Goal: Information Seeking & Learning: Check status

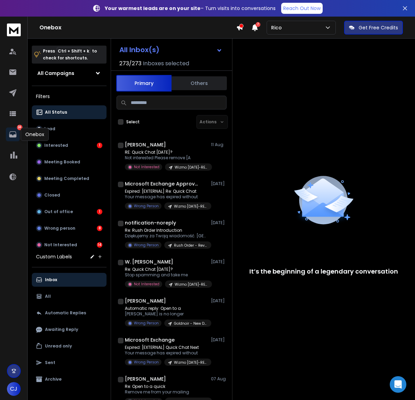
click at [15, 134] on icon at bounding box center [13, 134] width 8 height 8
click at [16, 97] on link at bounding box center [13, 93] width 14 height 14
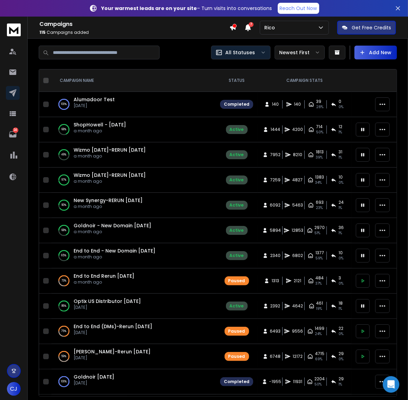
click at [255, 53] on p "All Statuses" at bounding box center [240, 52] width 30 height 7
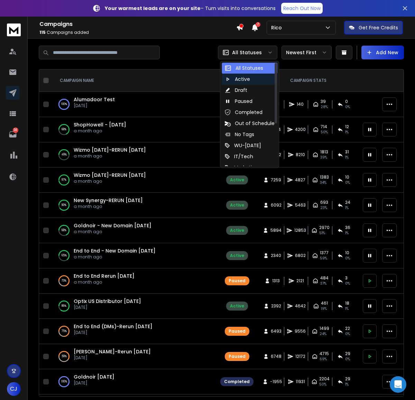
click at [248, 80] on div "Active" at bounding box center [237, 79] width 26 height 7
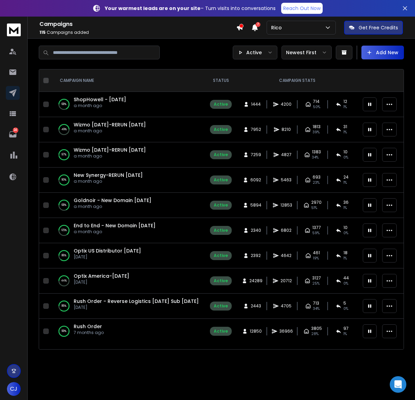
click at [161, 106] on div "68 % ShopHowell - [DATE] a month ago" at bounding box center [128, 104] width 140 height 17
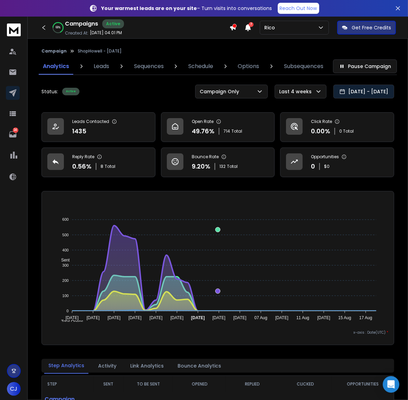
click at [354, 90] on button "[DATE] - [DATE]" at bounding box center [364, 92] width 61 height 14
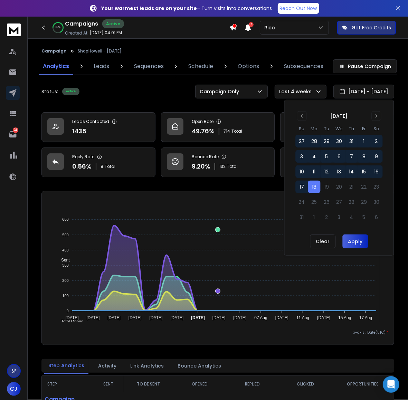
click at [314, 172] on button "11" at bounding box center [314, 172] width 12 height 12
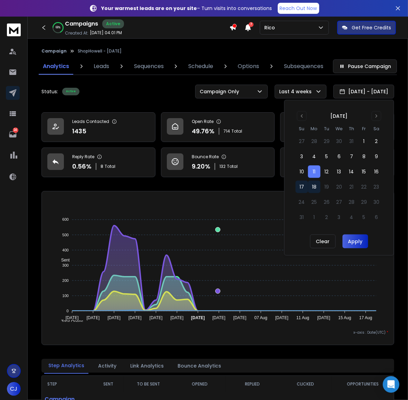
click at [301, 186] on button "17" at bounding box center [302, 187] width 12 height 12
click at [360, 240] on button "Apply" at bounding box center [356, 242] width 26 height 14
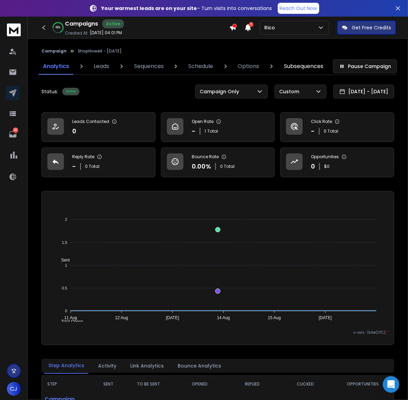
click at [311, 63] on p "Subsequences" at bounding box center [303, 66] width 39 height 8
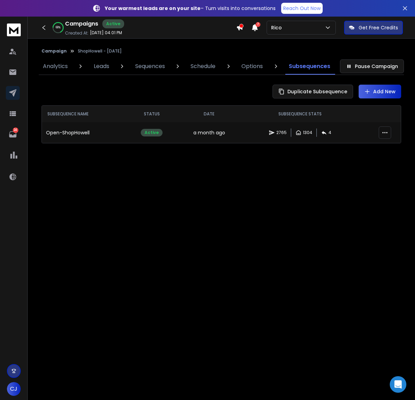
click at [108, 129] on td "Open-ShopHowell" at bounding box center [84, 132] width 85 height 21
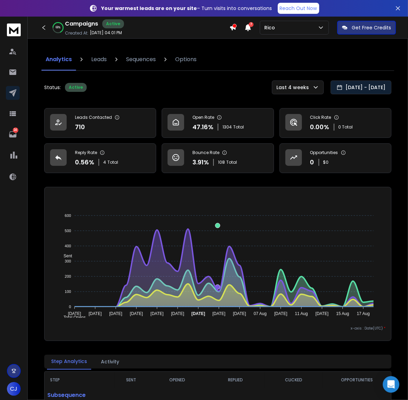
click at [362, 91] on button "[DATE] - [DATE]" at bounding box center [361, 88] width 61 height 14
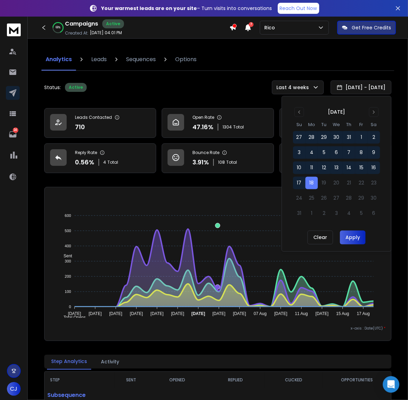
click at [310, 167] on button "11" at bounding box center [312, 168] width 12 height 12
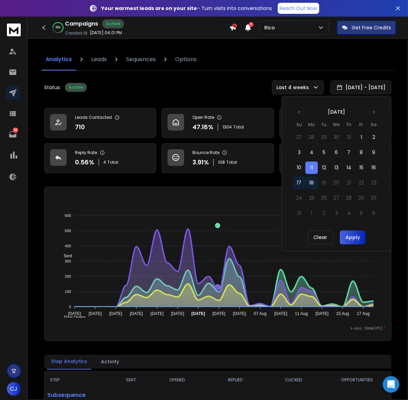
click at [303, 184] on button "17" at bounding box center [299, 183] width 12 height 12
click at [358, 237] on button "Apply" at bounding box center [353, 238] width 26 height 14
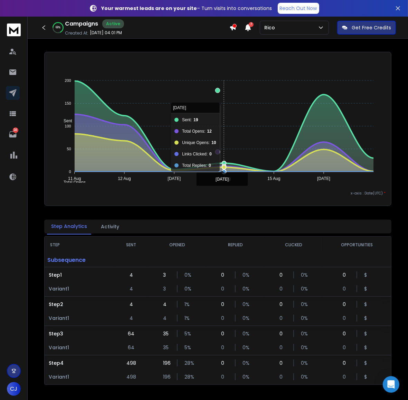
scroll to position [136, 0]
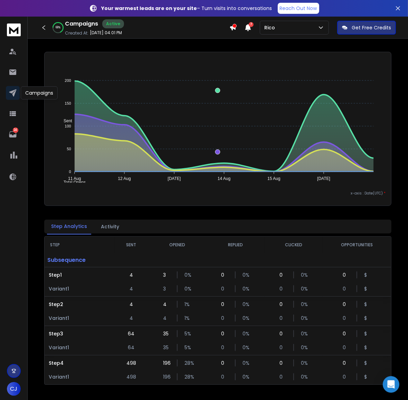
click at [17, 97] on link at bounding box center [13, 93] width 14 height 14
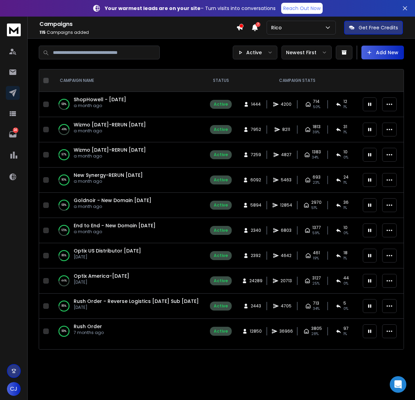
click at [132, 124] on span "Wizmo [DATE]-RERUN [DATE]" at bounding box center [110, 124] width 72 height 7
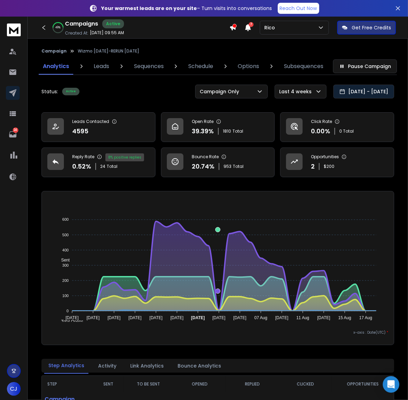
drag, startPoint x: 367, startPoint y: 90, endPoint x: 362, endPoint y: 95, distance: 7.4
click at [367, 90] on button "[DATE] - [DATE]" at bounding box center [364, 92] width 61 height 14
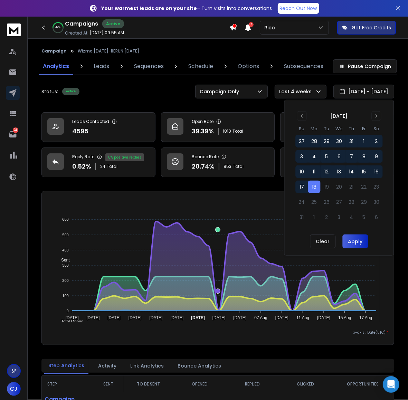
click at [315, 174] on button "11" at bounding box center [314, 172] width 12 height 12
click at [315, 170] on button "11" at bounding box center [314, 172] width 12 height 12
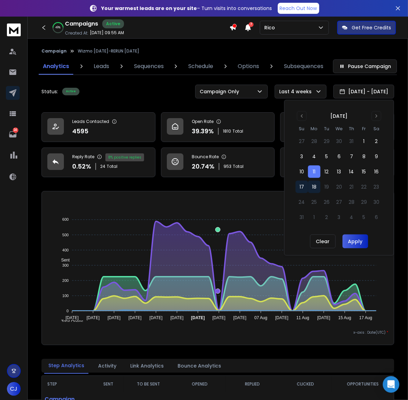
click at [301, 188] on button "17" at bounding box center [302, 187] width 12 height 12
click at [352, 237] on button "Apply" at bounding box center [356, 242] width 26 height 14
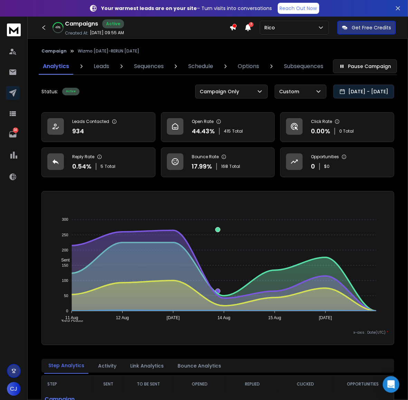
click at [353, 91] on button "[DATE] - [DATE]" at bounding box center [364, 92] width 61 height 14
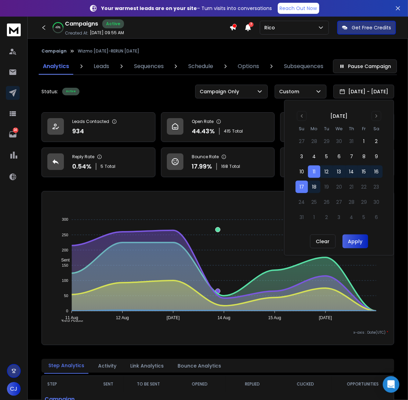
click at [316, 172] on button "11" at bounding box center [314, 172] width 12 height 12
click at [303, 187] on button "17" at bounding box center [302, 187] width 12 height 12
click at [363, 241] on button "Apply" at bounding box center [356, 242] width 26 height 14
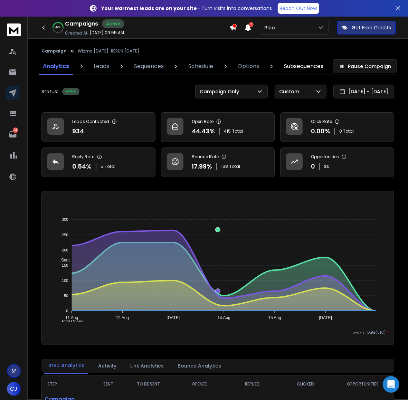
click at [297, 65] on p "Subsequences" at bounding box center [303, 66] width 39 height 8
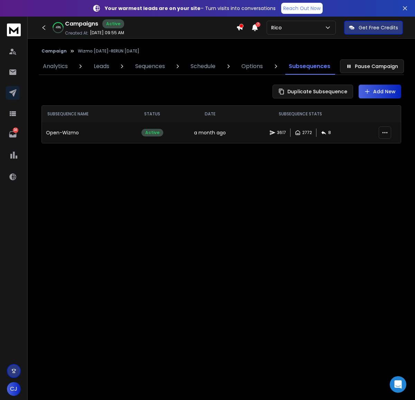
click at [96, 136] on td "Open-Wizmo" at bounding box center [85, 132] width 86 height 21
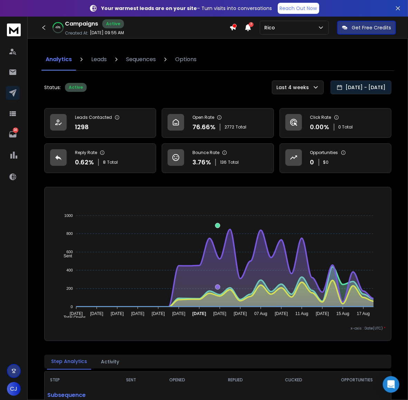
click at [351, 89] on button "[DATE] - [DATE]" at bounding box center [361, 88] width 61 height 14
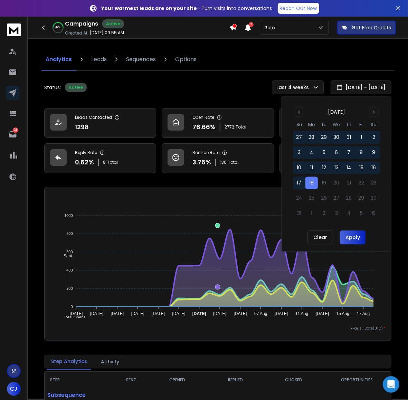
click at [308, 166] on button "11" at bounding box center [312, 168] width 12 height 12
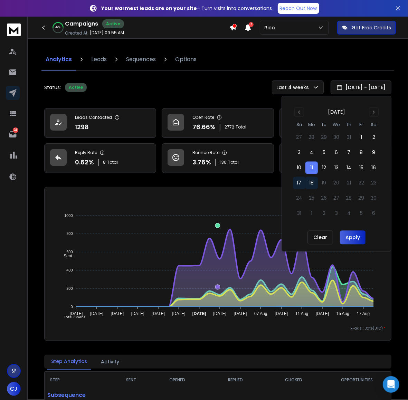
click at [298, 180] on button "17" at bounding box center [299, 183] width 12 height 12
drag, startPoint x: 353, startPoint y: 234, endPoint x: 355, endPoint y: 222, distance: 12.0
click at [353, 234] on button "Apply" at bounding box center [353, 238] width 26 height 14
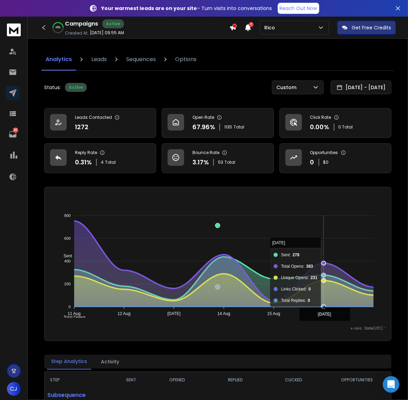
scroll to position [136, 0]
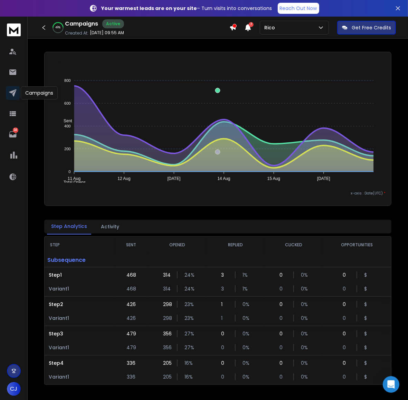
click at [11, 92] on icon at bounding box center [12, 92] width 7 height 7
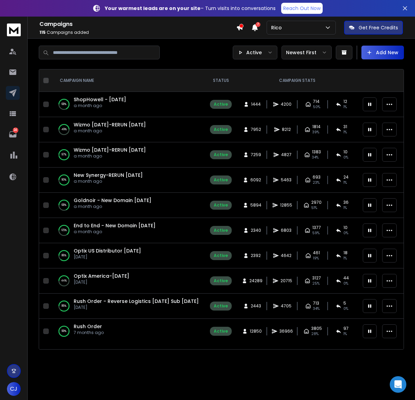
click at [127, 149] on span "Wizmo [DATE]-RERUN [DATE]" at bounding box center [110, 150] width 72 height 7
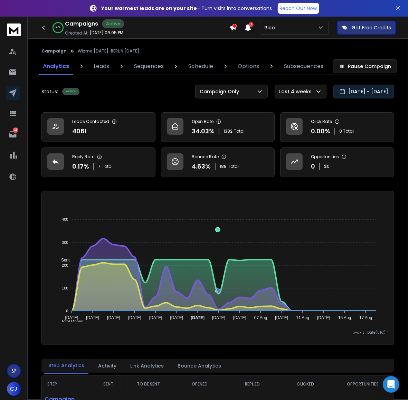
click at [341, 93] on button "[DATE] - [DATE]" at bounding box center [364, 92] width 61 height 14
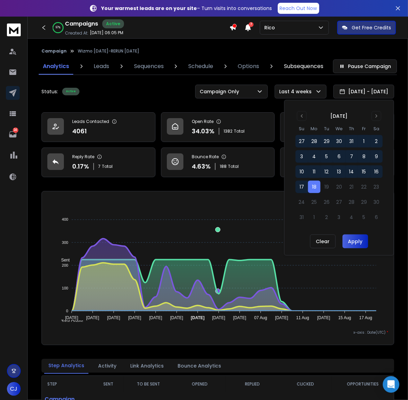
click at [303, 67] on p "Subsequences" at bounding box center [303, 66] width 39 height 8
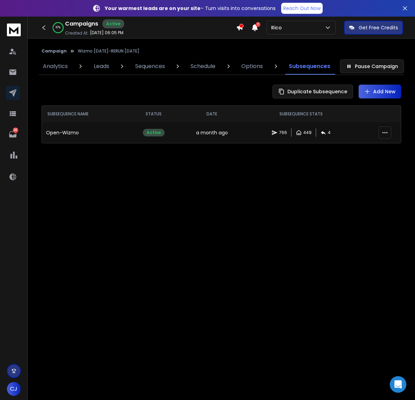
click at [111, 135] on td "Open-Wizmo" at bounding box center [85, 132] width 87 height 21
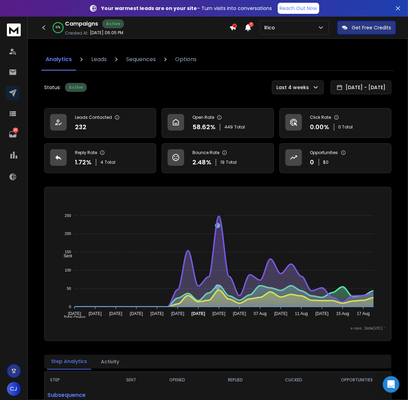
drag, startPoint x: 357, startPoint y: 94, endPoint x: 354, endPoint y: 95, distance: 3.7
click at [357, 94] on button "[DATE] - [DATE]" at bounding box center [361, 88] width 61 height 14
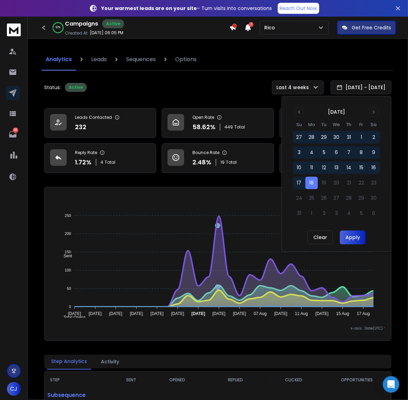
click at [310, 167] on button "11" at bounding box center [312, 168] width 12 height 12
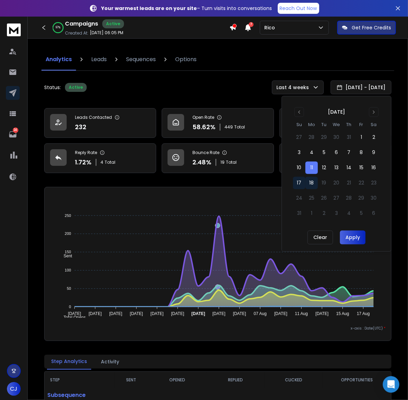
click at [301, 185] on button "17" at bounding box center [299, 183] width 12 height 12
drag, startPoint x: 354, startPoint y: 235, endPoint x: 362, endPoint y: 224, distance: 14.0
click at [354, 235] on button "Apply" at bounding box center [353, 238] width 26 height 14
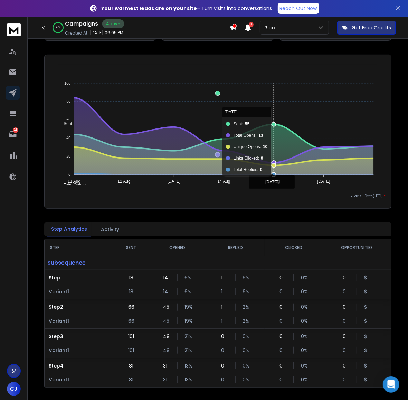
scroll to position [136, 0]
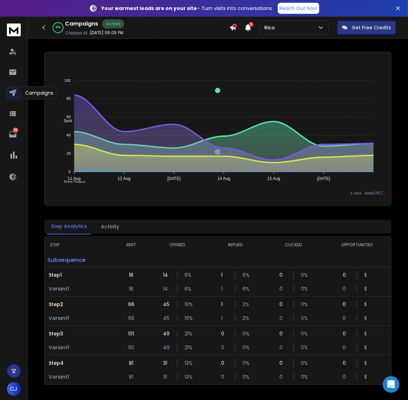
click at [9, 92] on icon at bounding box center [12, 92] width 7 height 7
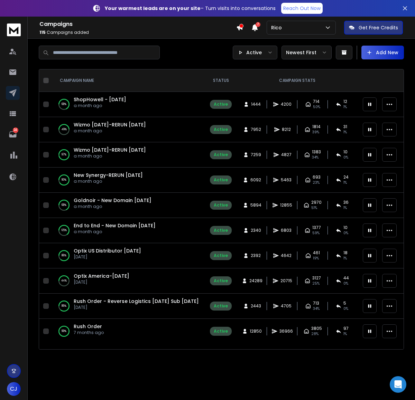
click at [132, 174] on span "New Synergy-RERUN [DATE]" at bounding box center [108, 175] width 69 height 7
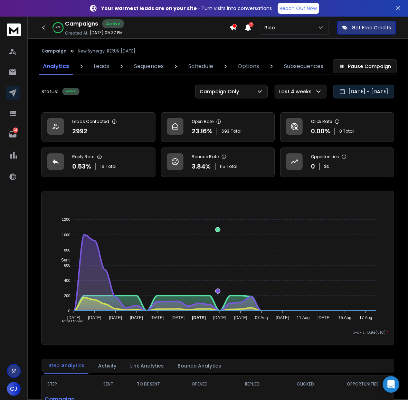
click at [334, 93] on button "[DATE] - [DATE]" at bounding box center [364, 92] width 61 height 14
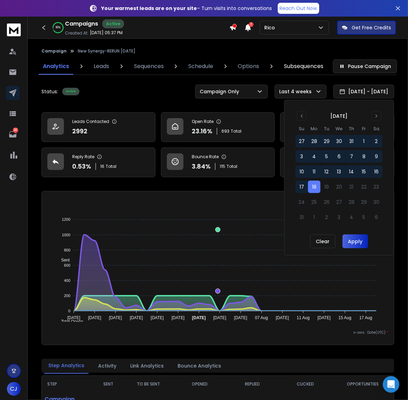
click at [298, 66] on p "Subsequences" at bounding box center [303, 66] width 39 height 8
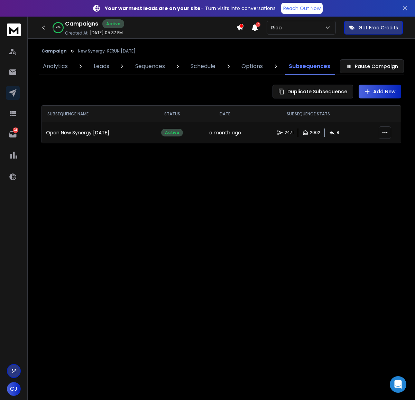
click at [120, 136] on td "Open New Synergy [DATE]" at bounding box center [96, 132] width 108 height 21
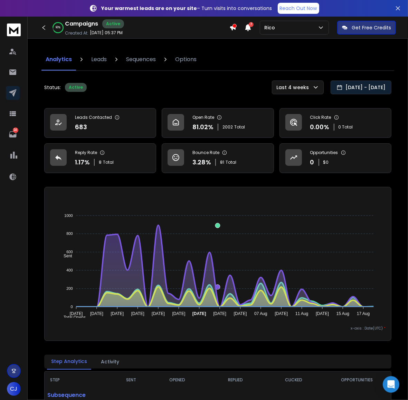
click at [349, 89] on button "[DATE] - [DATE]" at bounding box center [361, 88] width 61 height 14
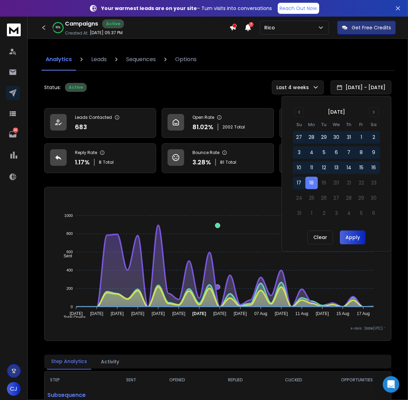
click at [311, 169] on button "11" at bounding box center [312, 168] width 12 height 12
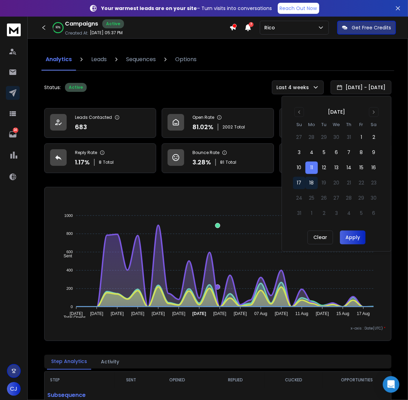
drag, startPoint x: 300, startPoint y: 182, endPoint x: 359, endPoint y: 224, distance: 72.5
click at [300, 182] on button "17" at bounding box center [299, 183] width 12 height 12
click at [351, 239] on button "Apply" at bounding box center [353, 238] width 26 height 14
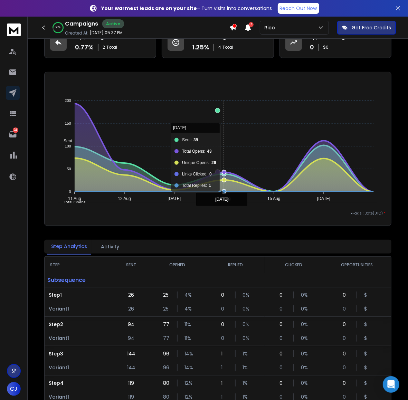
scroll to position [136, 0]
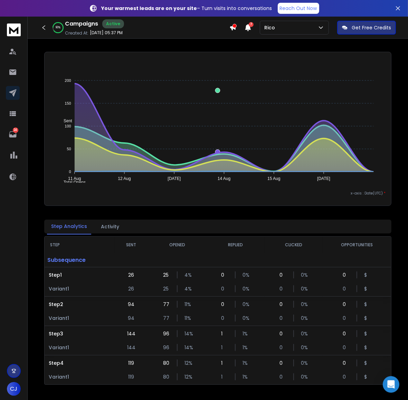
click at [15, 94] on icon at bounding box center [13, 93] width 8 height 8
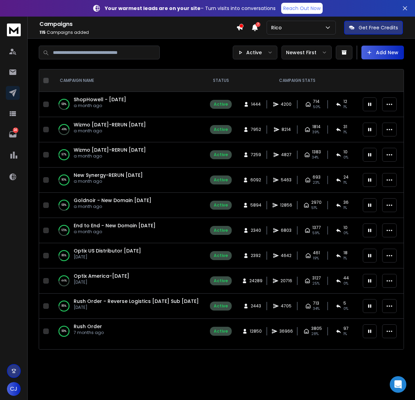
click at [132, 203] on span "Goldnoir - New Domain [DATE]" at bounding box center [113, 200] width 78 height 7
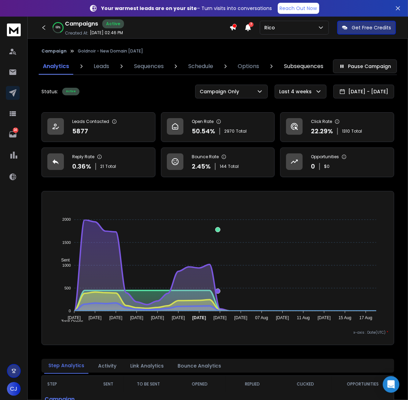
click at [302, 66] on p "Subsequences" at bounding box center [303, 66] width 39 height 8
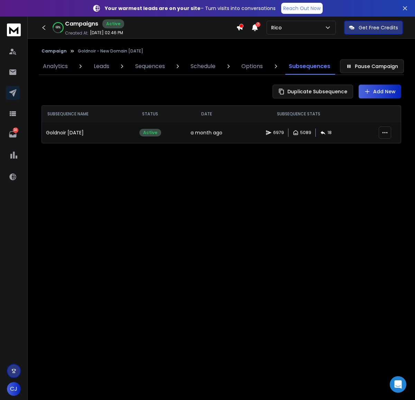
click at [103, 135] on td "Goldnoir [DATE]" at bounding box center [84, 132] width 84 height 21
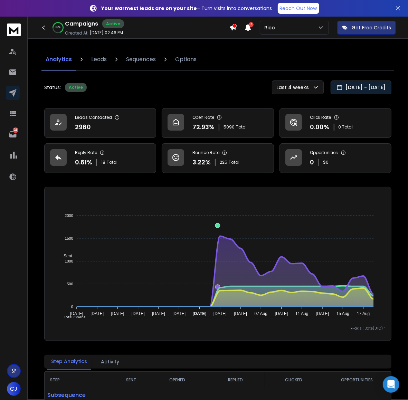
click at [361, 89] on button "[DATE] - [DATE]" at bounding box center [361, 88] width 61 height 14
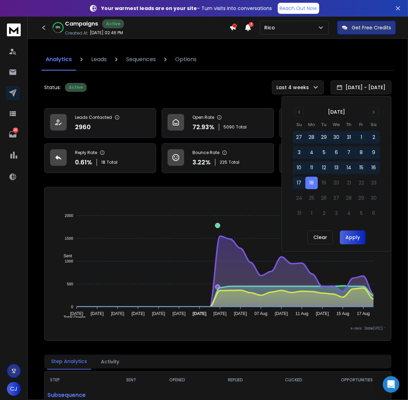
click at [315, 168] on button "11" at bounding box center [312, 168] width 12 height 12
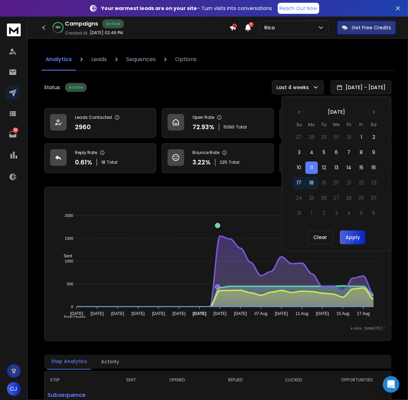
click at [298, 183] on button "17" at bounding box center [299, 183] width 12 height 12
click at [356, 238] on button "Apply" at bounding box center [353, 238] width 26 height 14
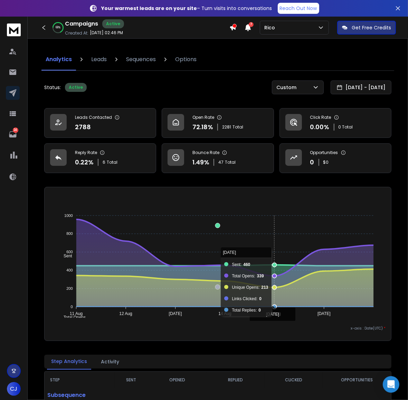
scroll to position [106, 0]
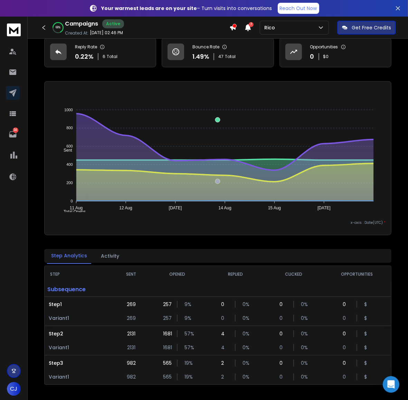
click at [12, 94] on icon at bounding box center [12, 92] width 7 height 7
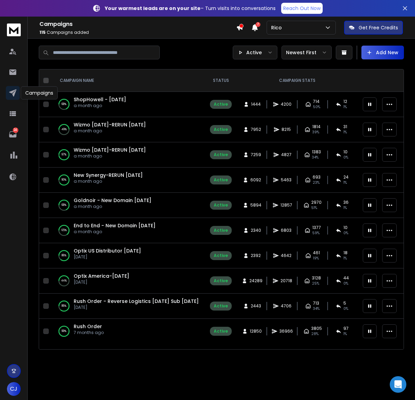
click at [141, 227] on span "End to End - New Domain [DATE]" at bounding box center [115, 225] width 82 height 7
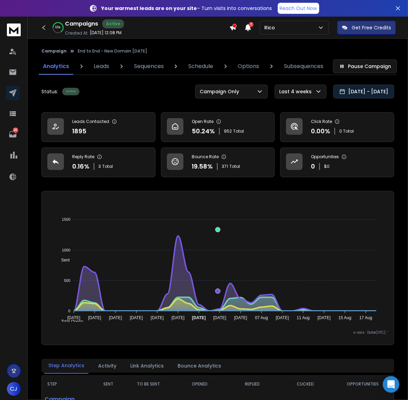
click at [353, 94] on button "[DATE] - [DATE]" at bounding box center [364, 92] width 61 height 14
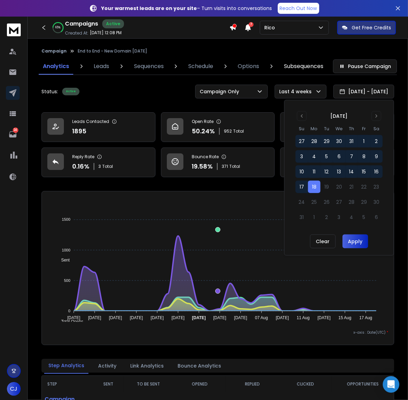
click at [295, 66] on p "Subsequences" at bounding box center [303, 66] width 39 height 8
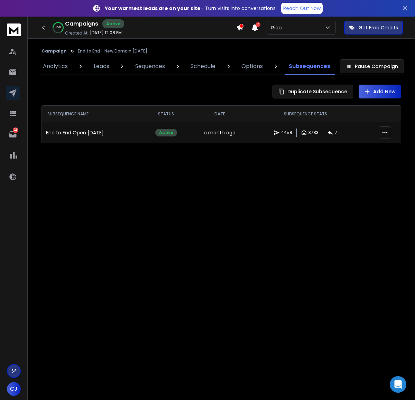
click at [101, 129] on td "End to End Open [DATE]" at bounding box center [92, 132] width 101 height 21
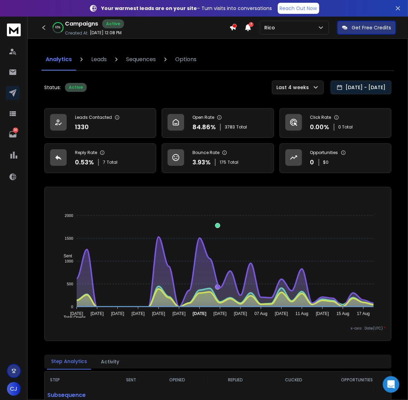
click at [354, 88] on button "[DATE] - [DATE]" at bounding box center [361, 88] width 61 height 14
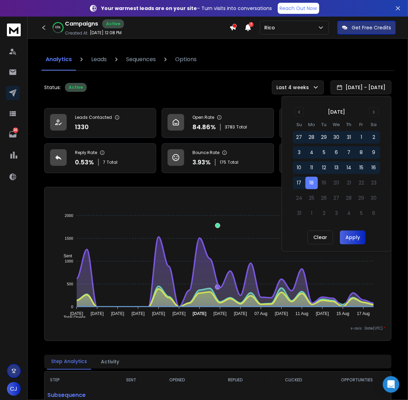
click at [312, 165] on button "11" at bounding box center [312, 168] width 12 height 12
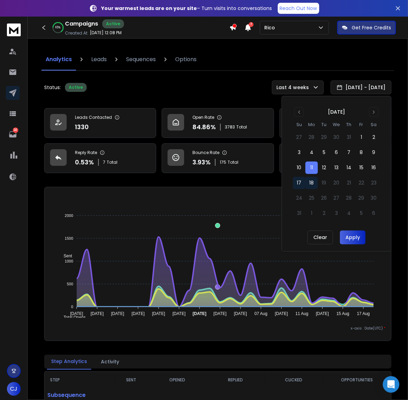
click at [301, 182] on button "17" at bounding box center [299, 183] width 12 height 12
click at [357, 239] on button "Apply" at bounding box center [353, 238] width 26 height 14
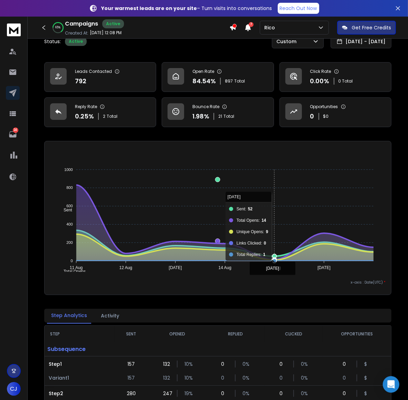
scroll to position [136, 0]
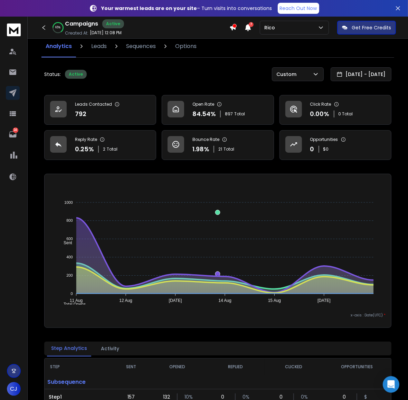
scroll to position [0, 0]
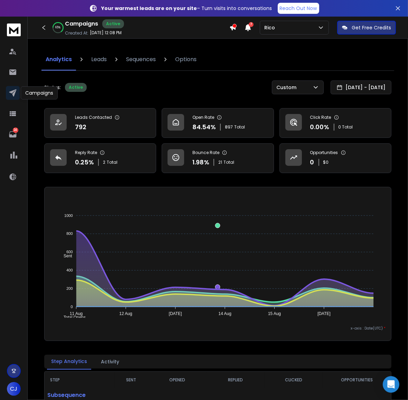
click at [12, 93] on icon at bounding box center [13, 93] width 8 height 8
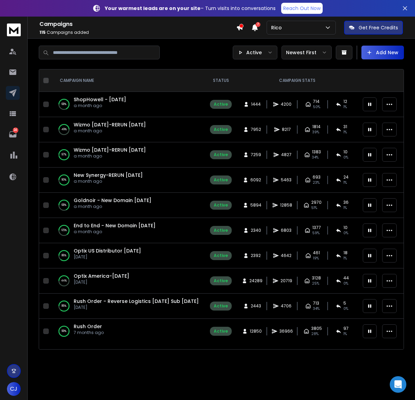
click at [129, 250] on span "Optix US Distributor [DATE]" at bounding box center [107, 251] width 67 height 7
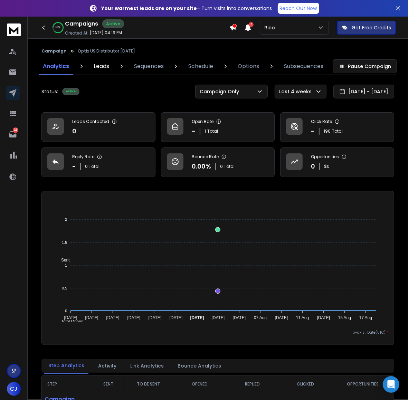
click at [105, 68] on p "Leads" at bounding box center [102, 66] width 16 height 8
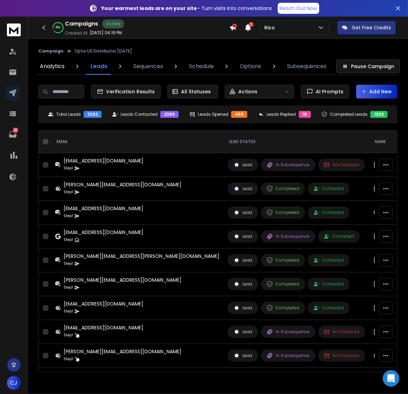
click at [49, 67] on p "Analytics" at bounding box center [52, 66] width 25 height 8
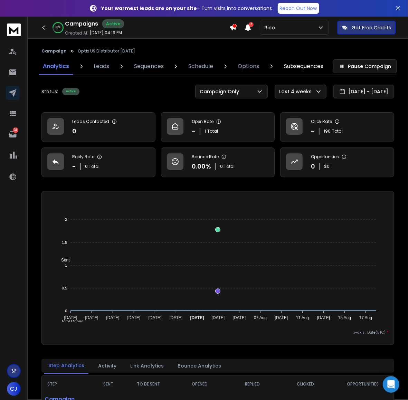
click at [307, 66] on p "Subsequences" at bounding box center [303, 66] width 39 height 8
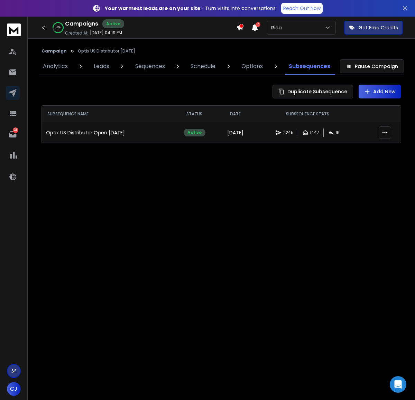
click at [108, 132] on td "Optix US Distributor Open [DATE]" at bounding box center [107, 132] width 130 height 21
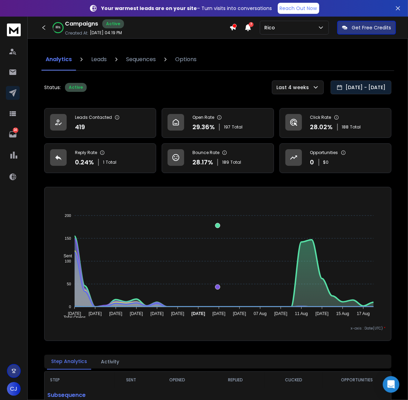
click at [350, 89] on button "[DATE] - [DATE]" at bounding box center [361, 88] width 61 height 14
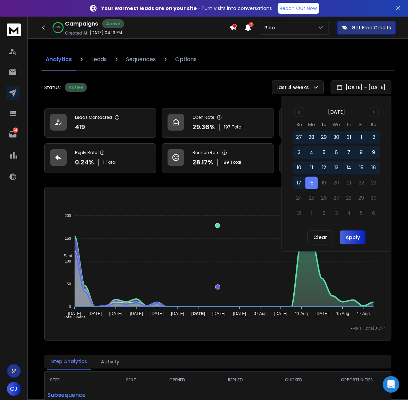
click at [312, 167] on button "11" at bounding box center [312, 168] width 12 height 12
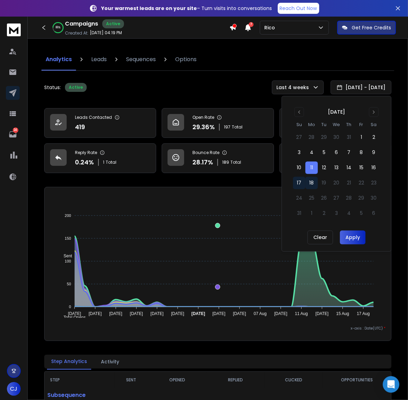
click at [299, 182] on button "17" at bounding box center [299, 183] width 12 height 12
click at [345, 235] on button "Apply" at bounding box center [353, 238] width 26 height 14
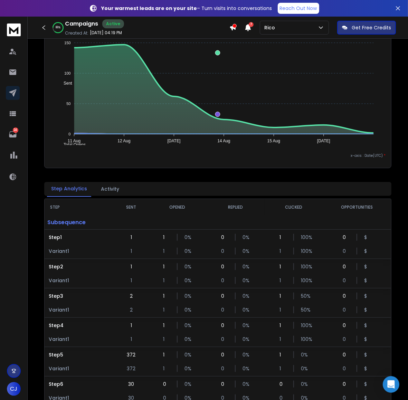
scroll to position [195, 0]
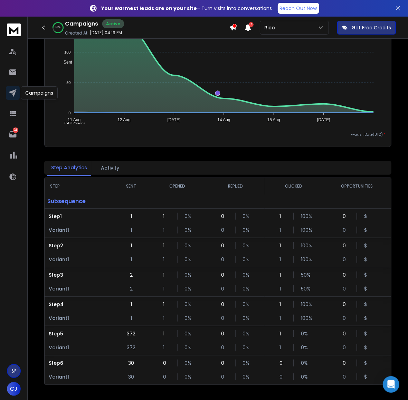
click at [17, 95] on link at bounding box center [13, 93] width 14 height 14
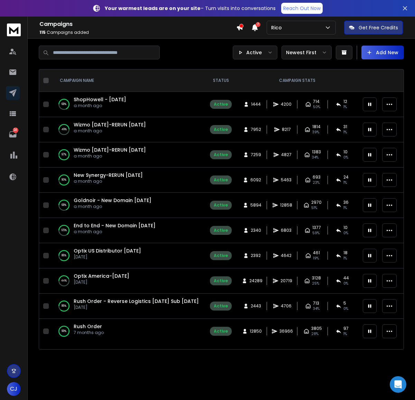
click at [104, 273] on span "Optix America-[DATE]" at bounding box center [102, 276] width 56 height 7
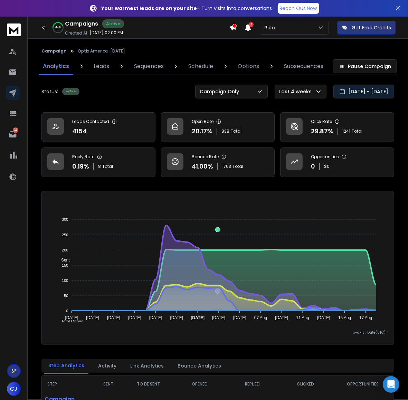
click at [335, 93] on button "[DATE] - [DATE]" at bounding box center [364, 92] width 61 height 14
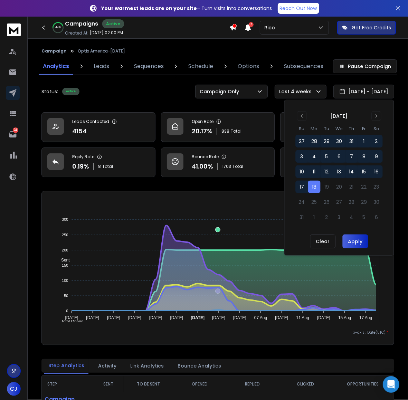
click at [317, 171] on button "11" at bounding box center [314, 172] width 12 height 12
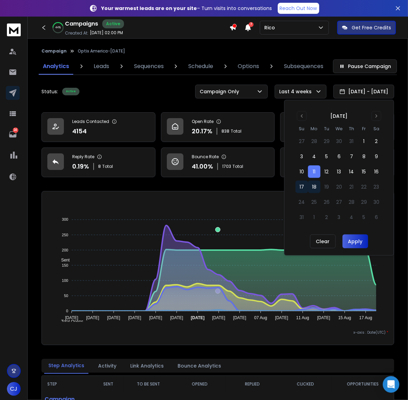
click at [306, 184] on button "17" at bounding box center [302, 187] width 12 height 12
click at [362, 242] on button "Apply" at bounding box center [356, 242] width 26 height 14
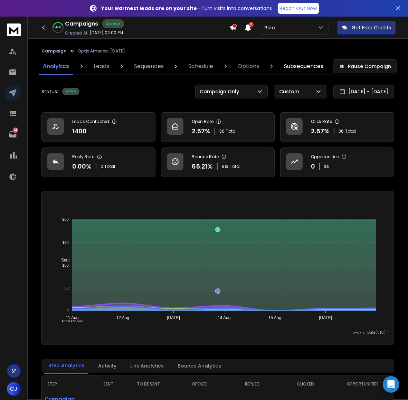
click at [315, 67] on p "Subsequences" at bounding box center [303, 66] width 39 height 8
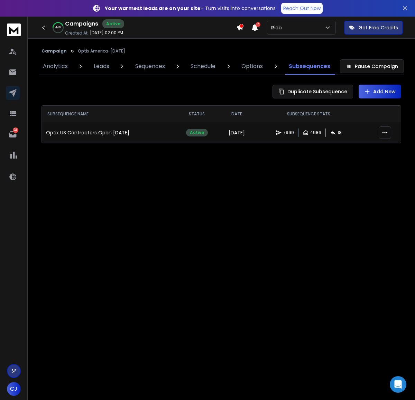
click at [159, 130] on td "Optix US Contractors Open [DATE]" at bounding box center [108, 132] width 133 height 21
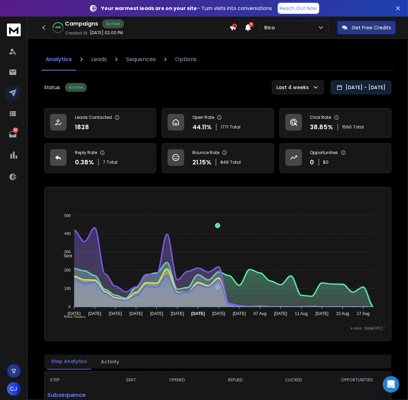
click at [351, 87] on button "[DATE] - [DATE]" at bounding box center [361, 88] width 61 height 14
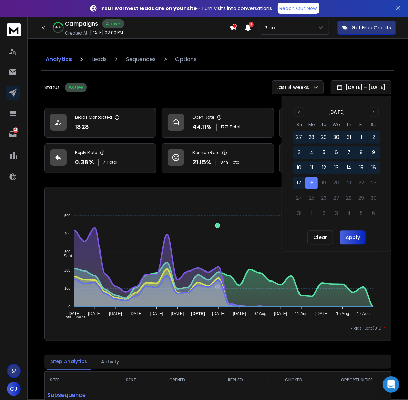
click at [310, 168] on button "11" at bounding box center [312, 168] width 12 height 12
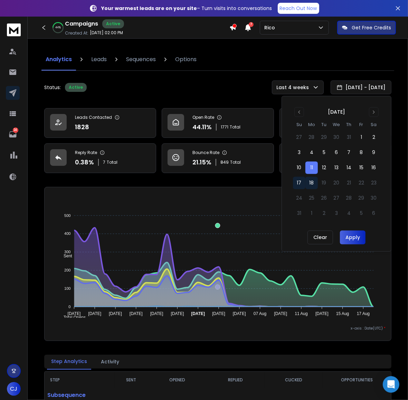
click at [296, 185] on button "17" at bounding box center [299, 183] width 12 height 12
click at [351, 241] on button "Apply" at bounding box center [353, 238] width 26 height 14
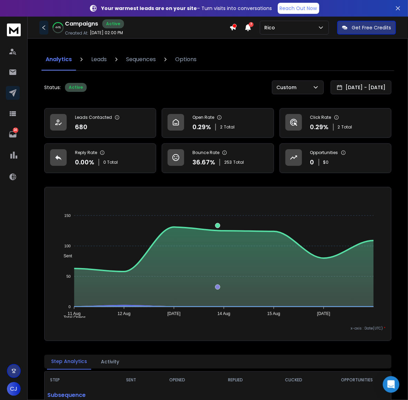
click at [44, 25] on icon at bounding box center [44, 28] width 6 height 6
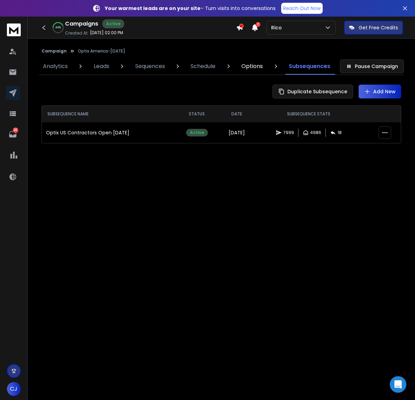
click at [263, 66] on p "Options" at bounding box center [251, 66] width 21 height 8
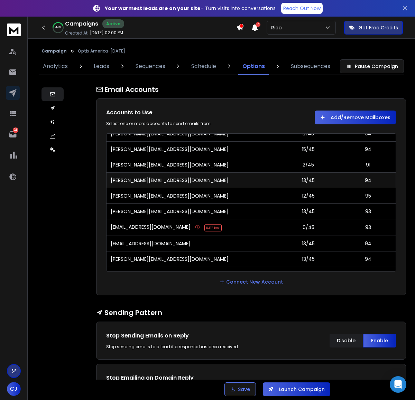
scroll to position [36, 0]
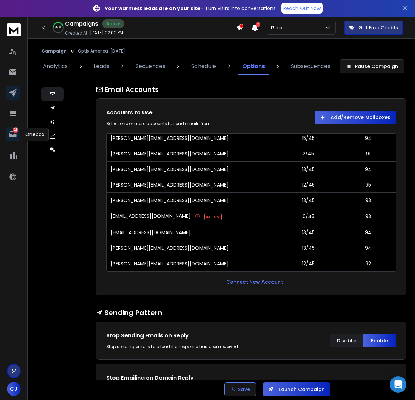
click at [13, 133] on p "24" at bounding box center [16, 131] width 6 height 6
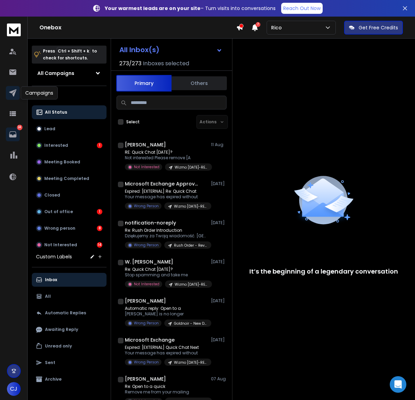
click at [14, 93] on icon at bounding box center [12, 92] width 7 height 7
